Goal: Navigation & Orientation: Find specific page/section

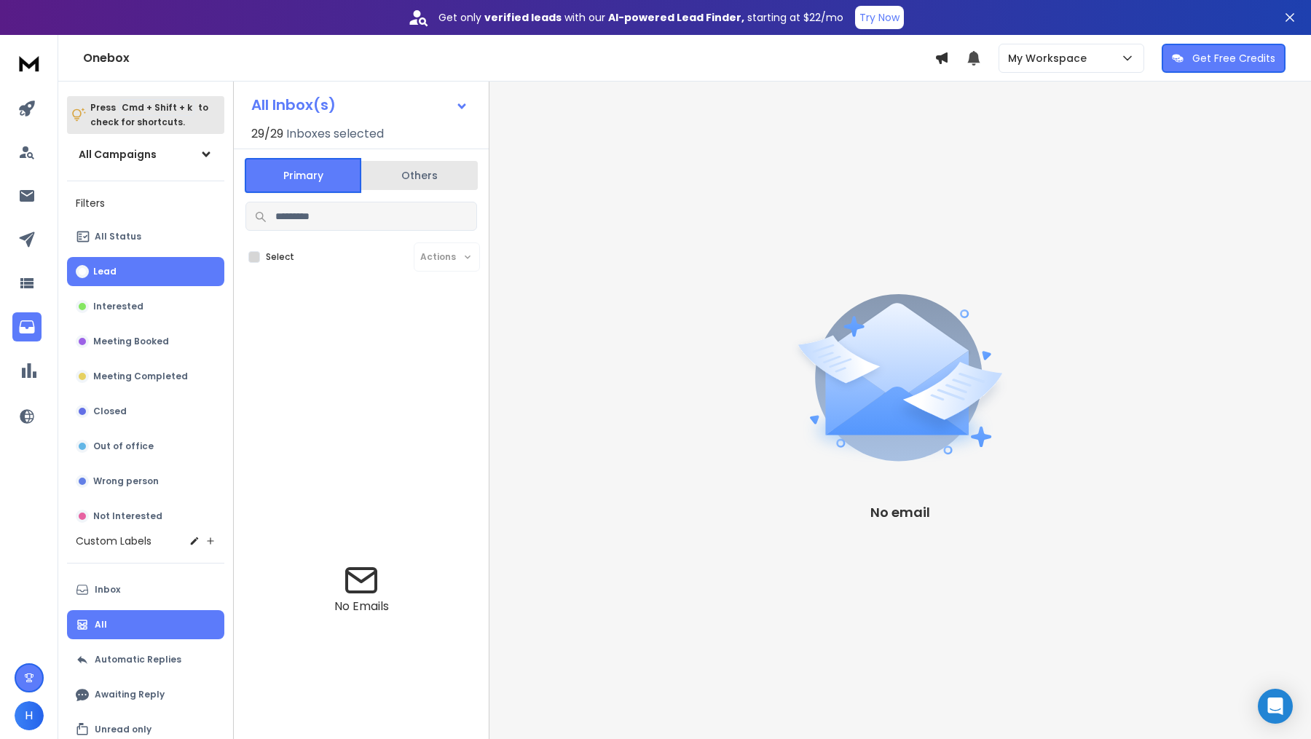
scroll to position [4, 0]
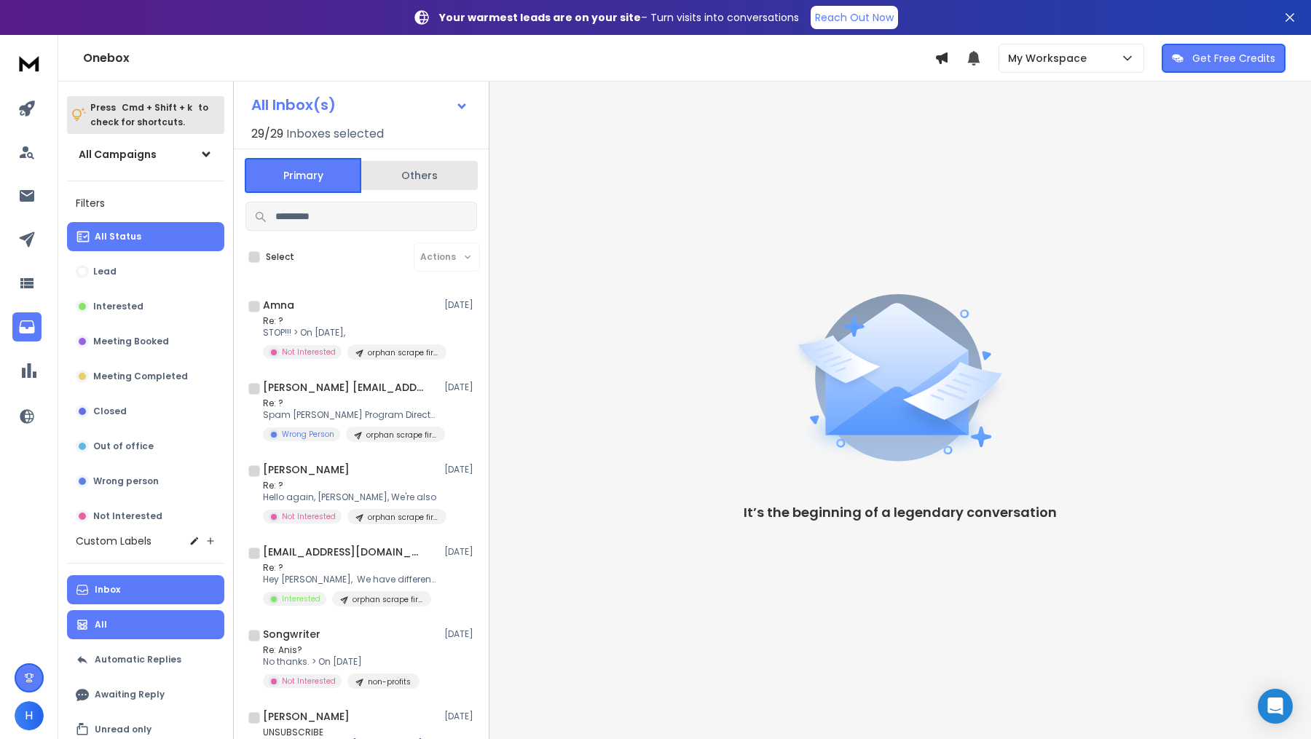
click at [117, 622] on button "All" at bounding box center [145, 624] width 157 height 29
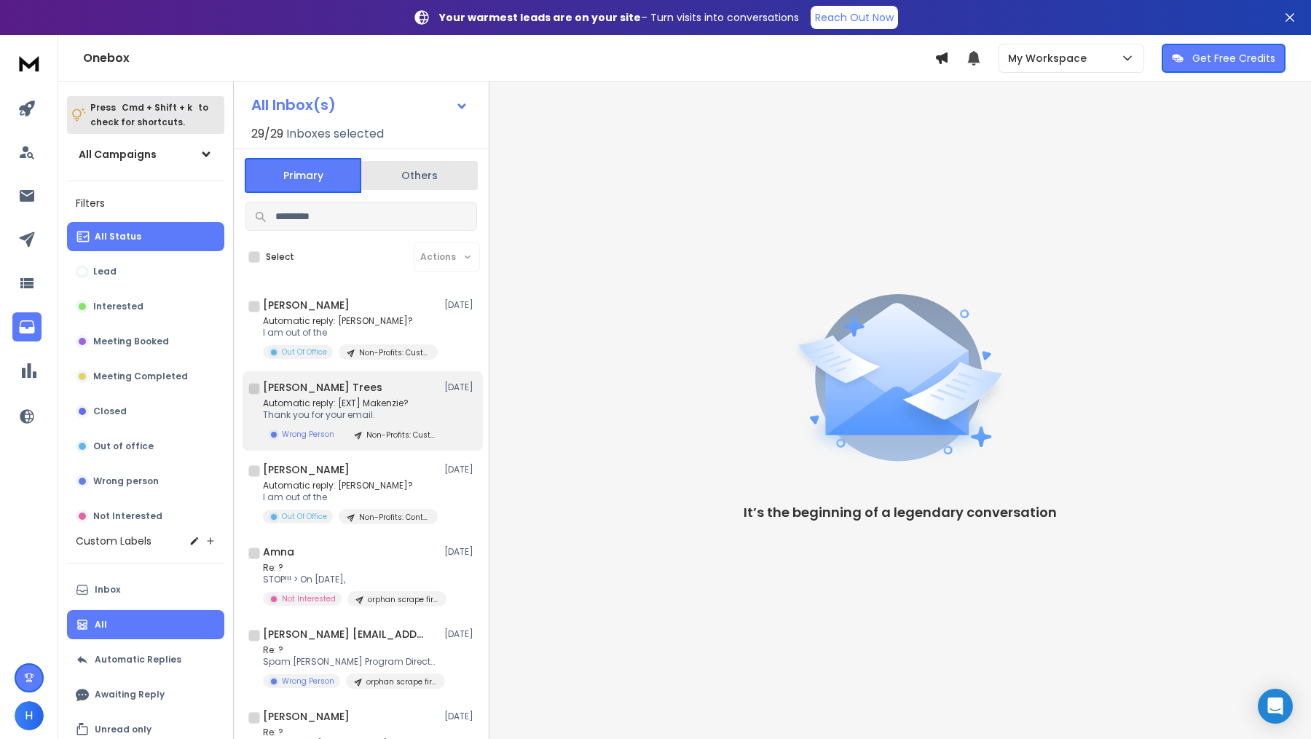
click at [429, 416] on p "Thank you for your email." at bounding box center [350, 415] width 175 height 12
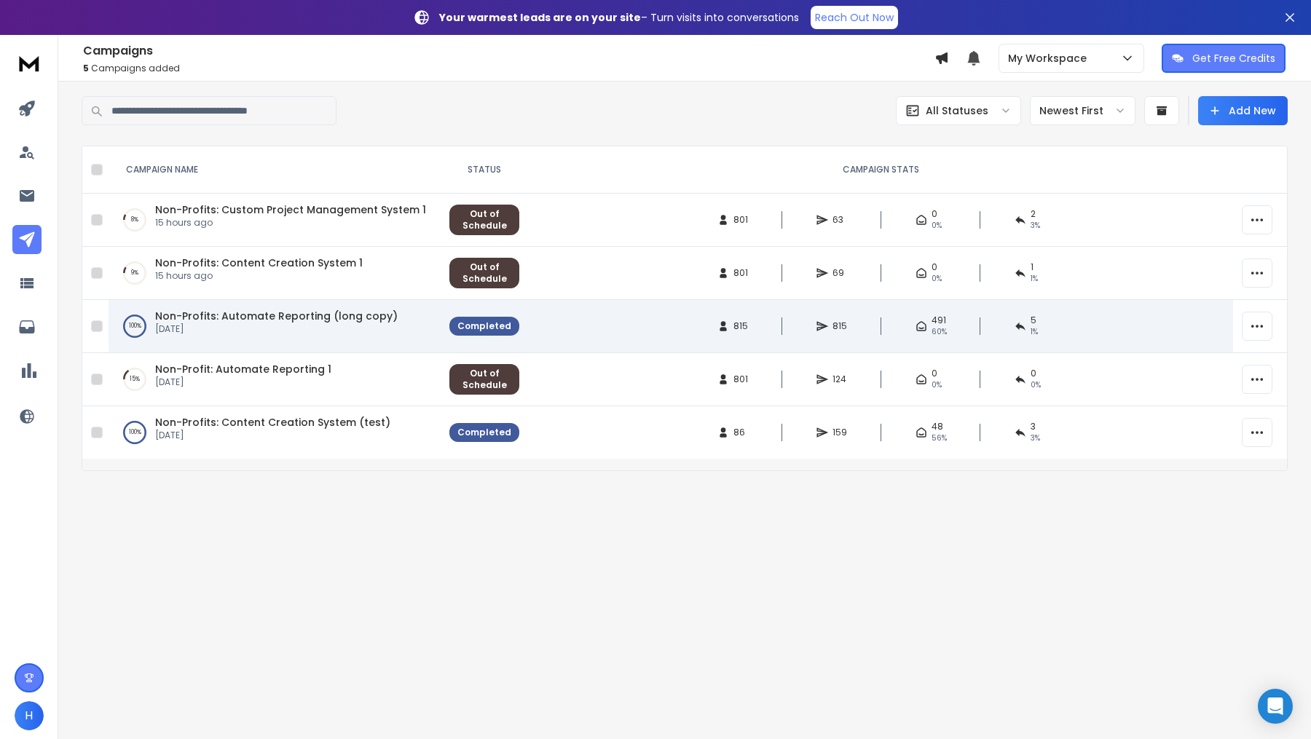
click at [638, 338] on td "815 815 491 60 % 5 1 %" at bounding box center [880, 326] width 705 height 53
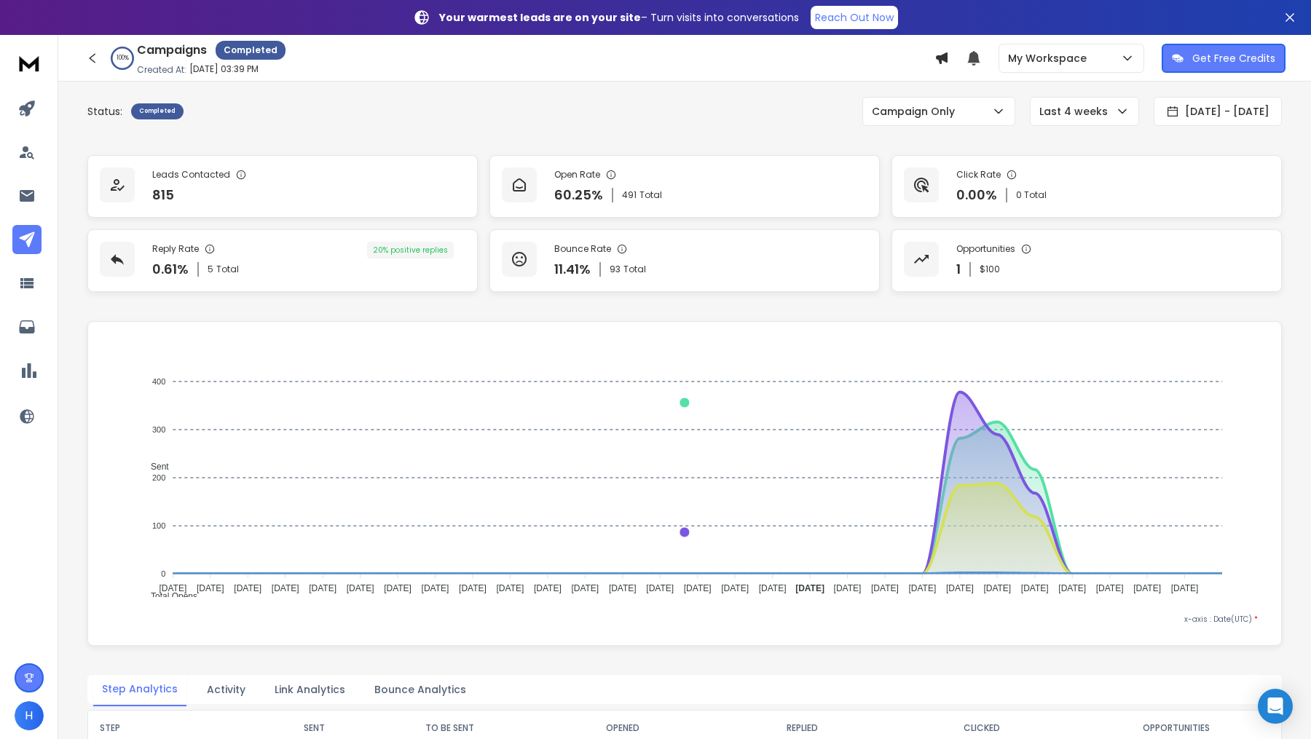
scroll to position [84, 0]
click at [28, 203] on icon at bounding box center [26, 195] width 17 height 17
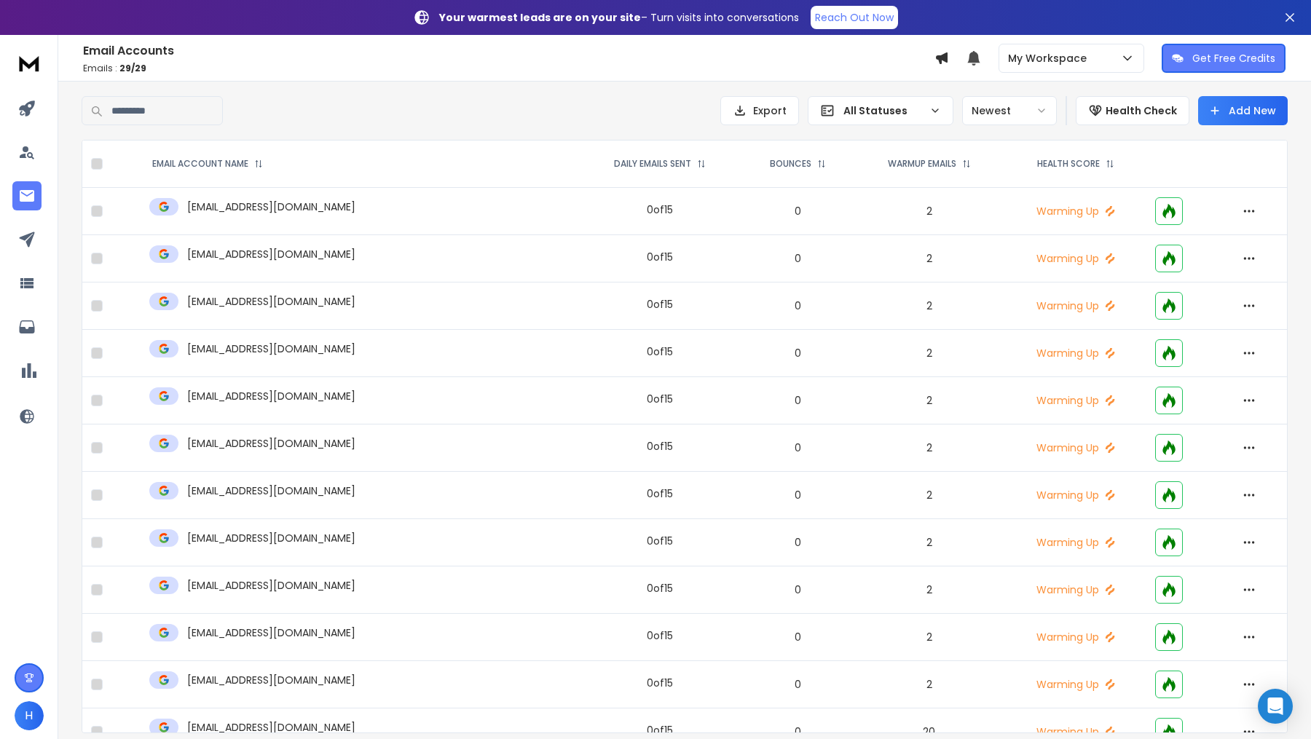
click at [384, 99] on div at bounding box center [397, 110] width 630 height 29
click at [9, 240] on div "H" at bounding box center [29, 390] width 58 height 710
click at [16, 237] on link at bounding box center [26, 239] width 29 height 29
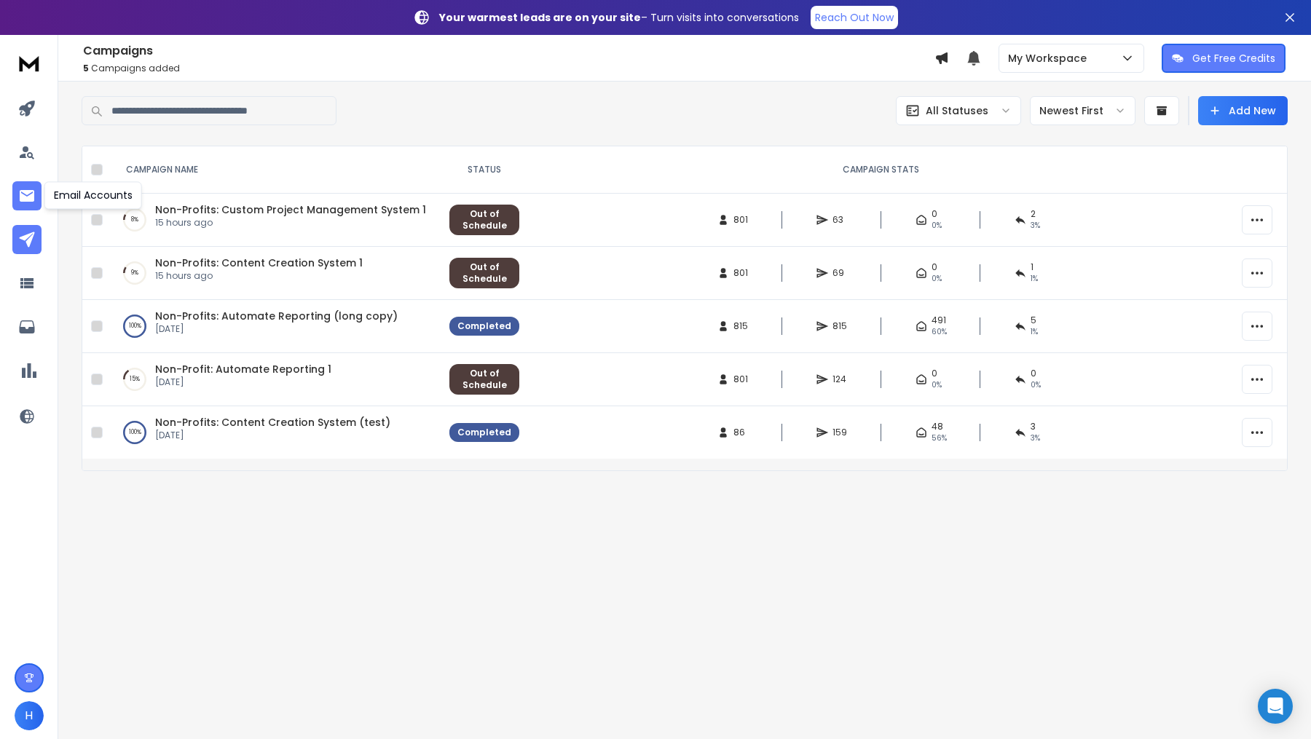
click at [22, 190] on icon at bounding box center [27, 196] width 15 height 12
